Goal: Find specific page/section: Find specific page/section

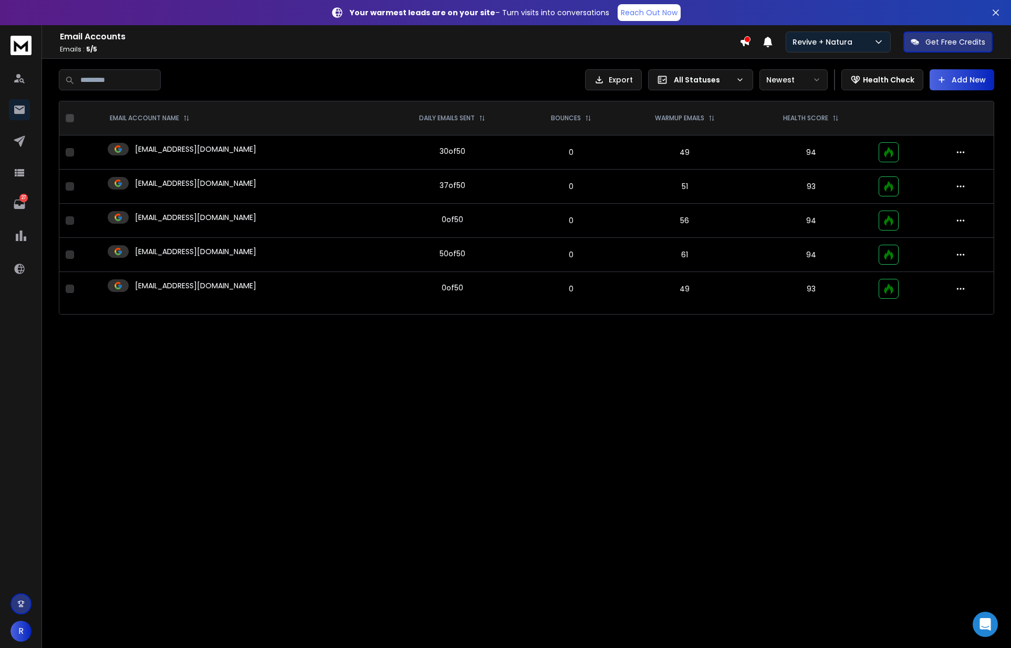
click at [867, 34] on button "Revive + Natura" at bounding box center [838, 42] width 105 height 21
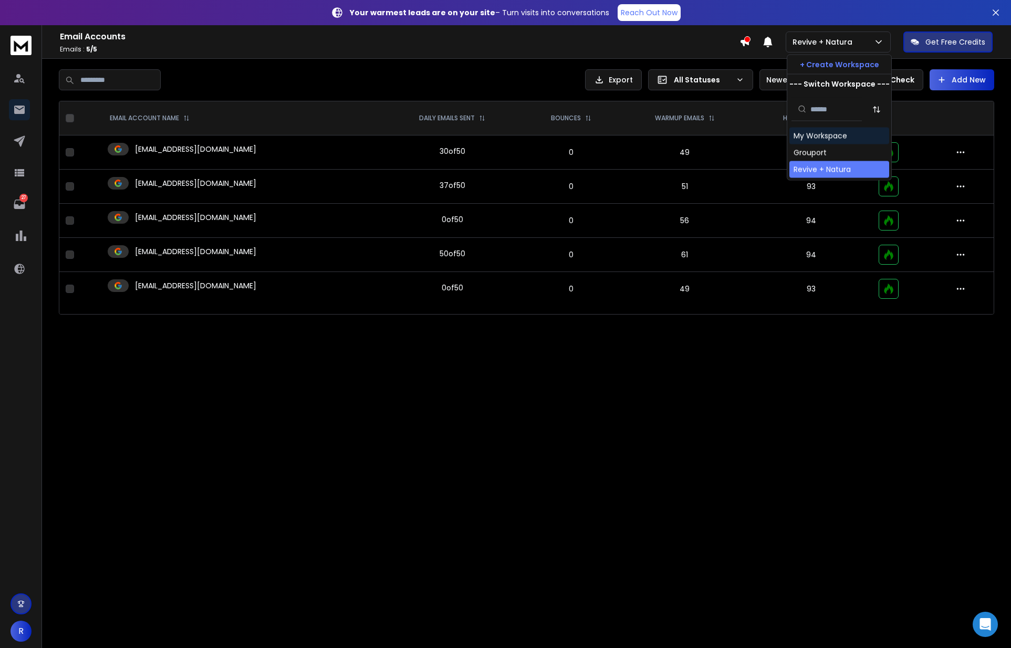
click at [813, 132] on div "My Workspace" at bounding box center [821, 136] width 54 height 11
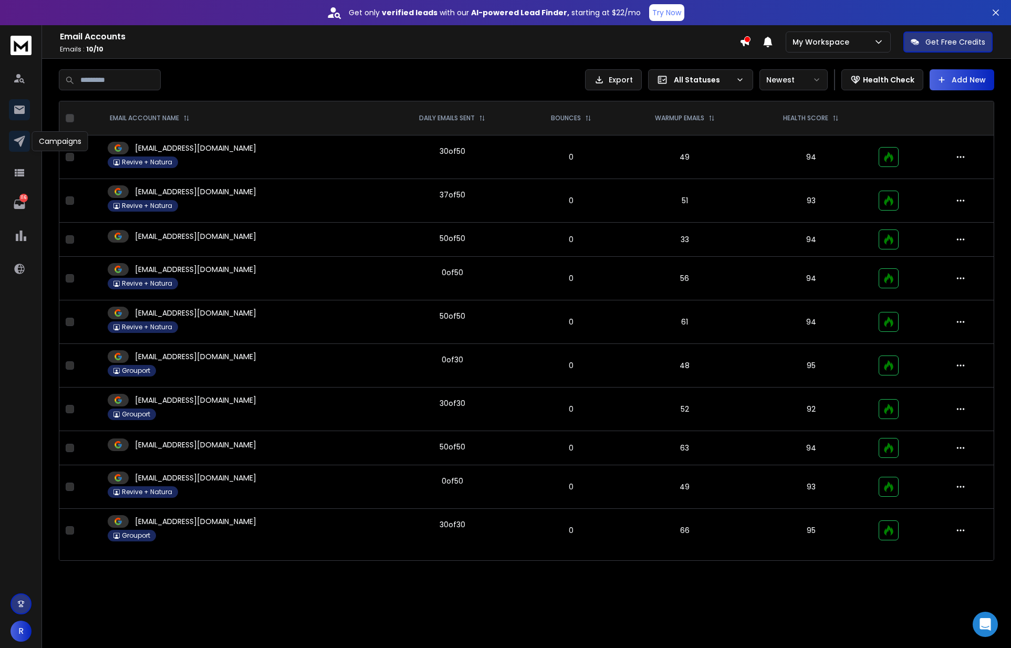
click at [18, 137] on icon at bounding box center [19, 141] width 13 height 13
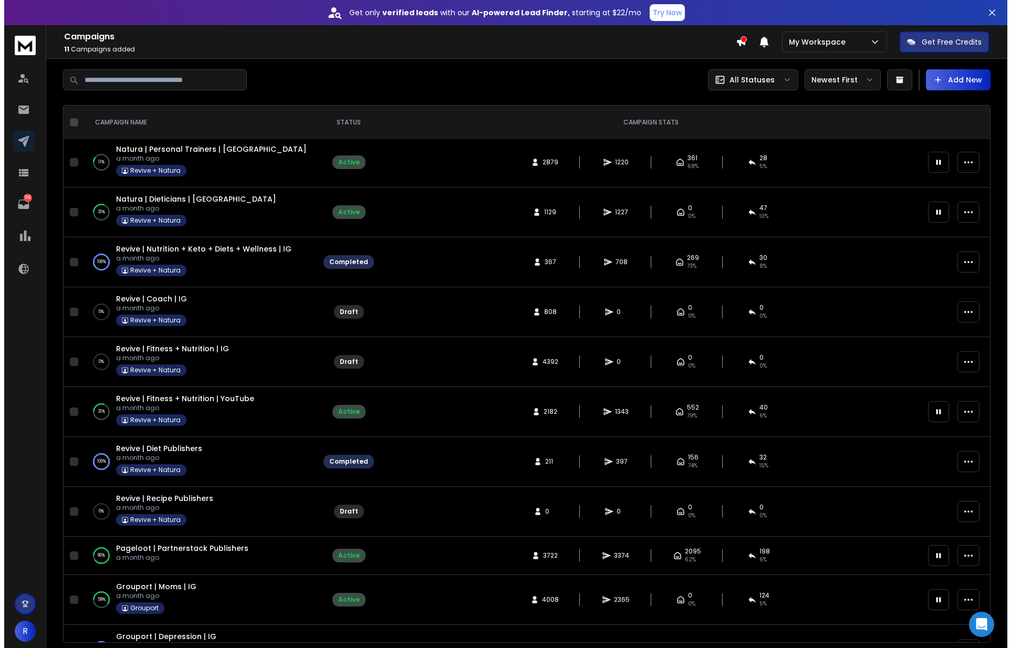
scroll to position [43, 0]
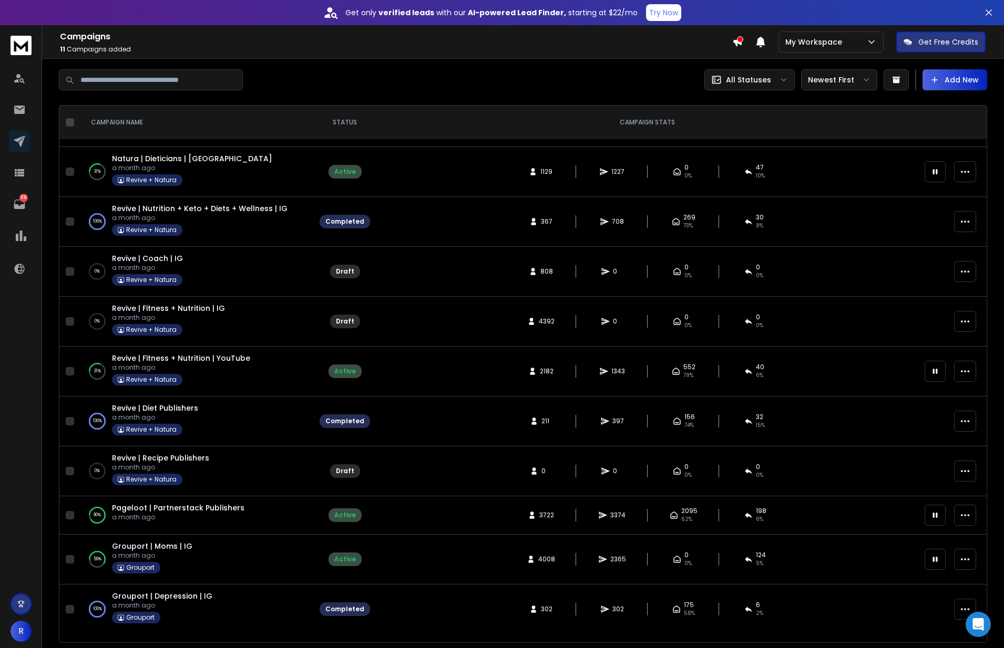
click at [222, 508] on span "Pageloot | Partnerstack Publishers" at bounding box center [178, 508] width 132 height 11
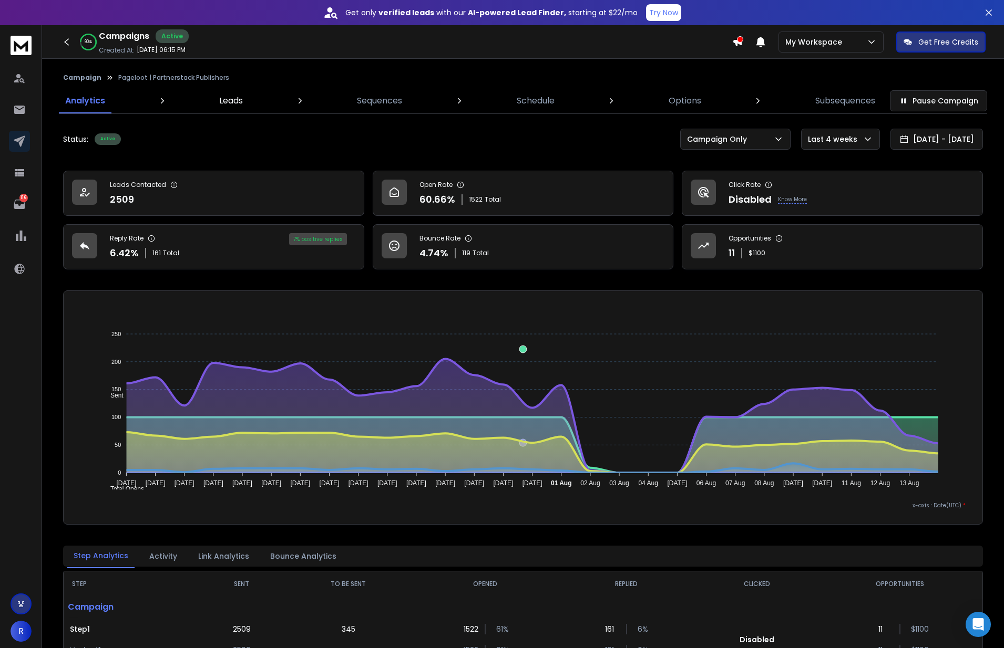
click at [242, 103] on p "Leads" at bounding box center [231, 101] width 24 height 13
